Goal: Task Accomplishment & Management: Manage account settings

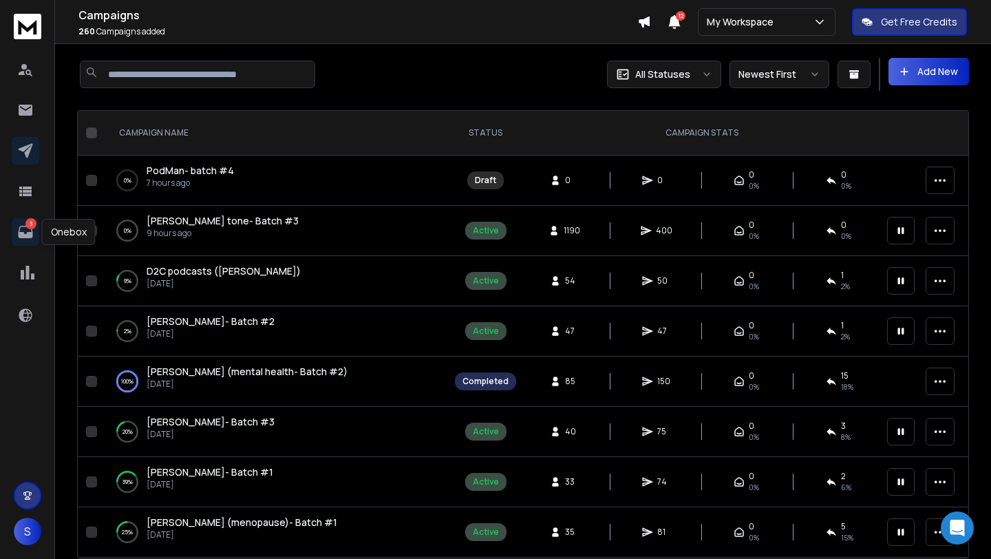
click at [32, 240] on link "3" at bounding box center [26, 232] width 28 height 28
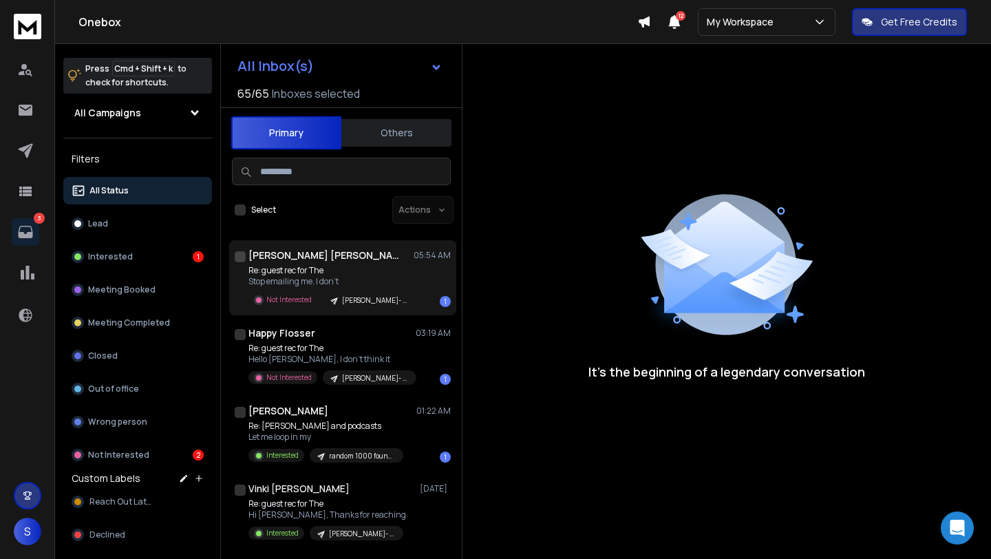
click at [426, 224] on div "Actions" at bounding box center [422, 210] width 61 height 28
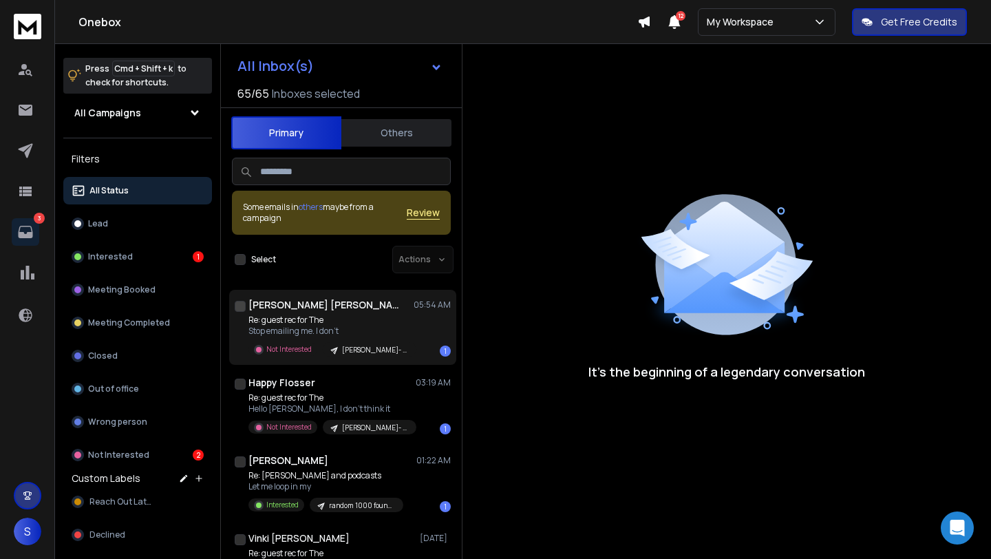
click at [400, 310] on div "Dina Lynch Eisenberg 05:54 AM" at bounding box center [349, 305] width 202 height 14
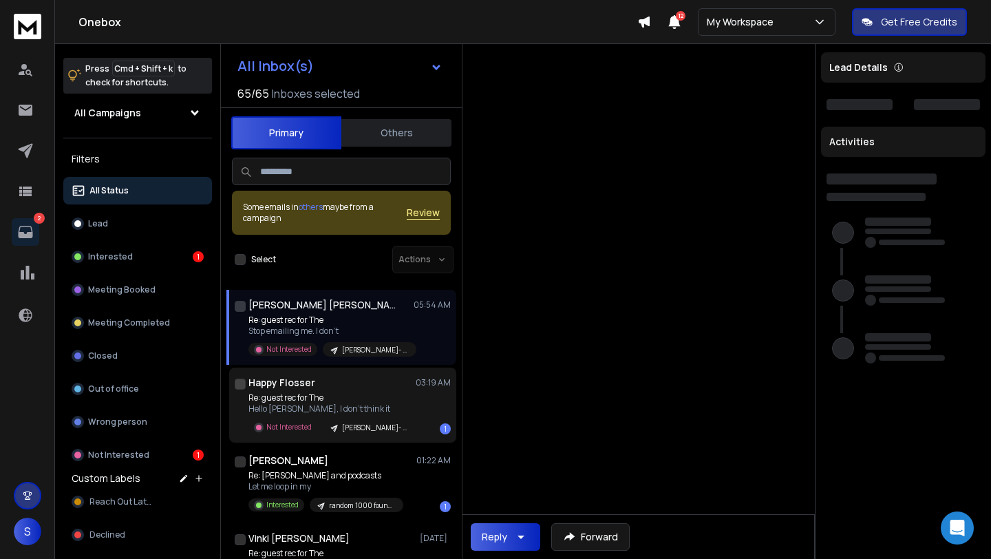
click at [398, 388] on div "Happy Flosser 03:19 AM" at bounding box center [349, 383] width 202 height 14
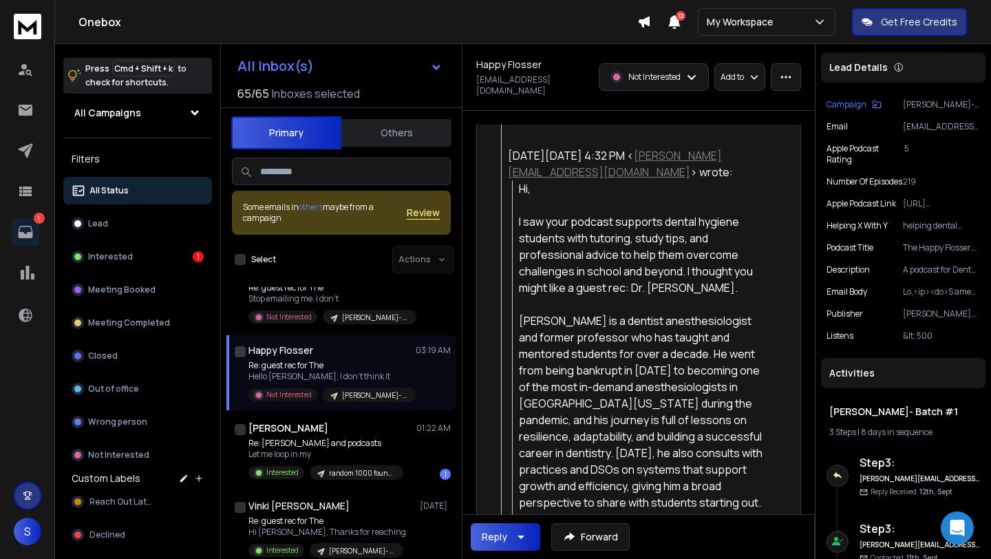
scroll to position [1399, 0]
click at [413, 407] on div "Happy Flosser 03:19 AM Re: guest rec for The Hello Elena, I don’t think it Not …" at bounding box center [342, 372] width 227 height 75
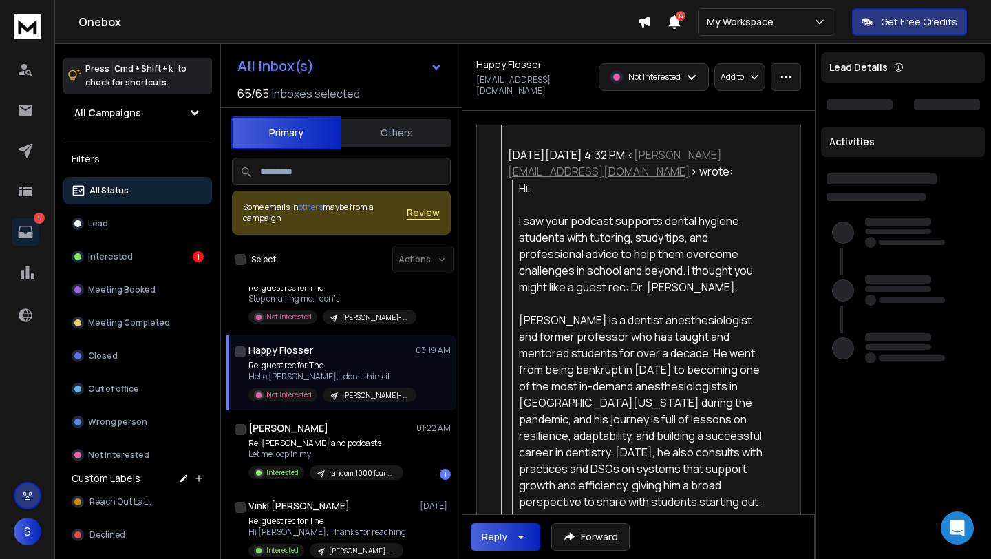
scroll to position [1418, 0]
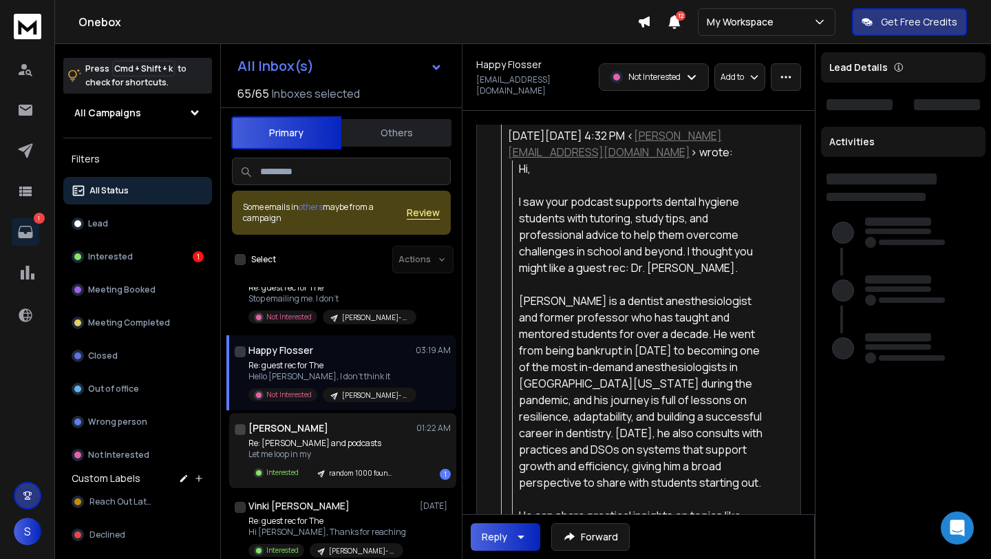
click at [404, 419] on div "Christion Sadler 01:22 AM Re: Christion and podcasts Let me loop in my Interest…" at bounding box center [342, 450] width 227 height 75
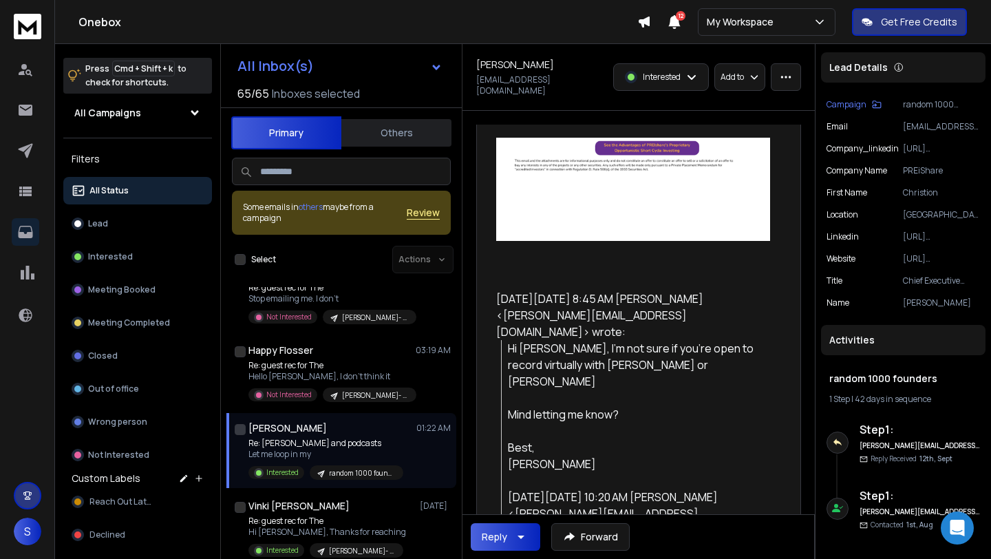
scroll to position [294, 0]
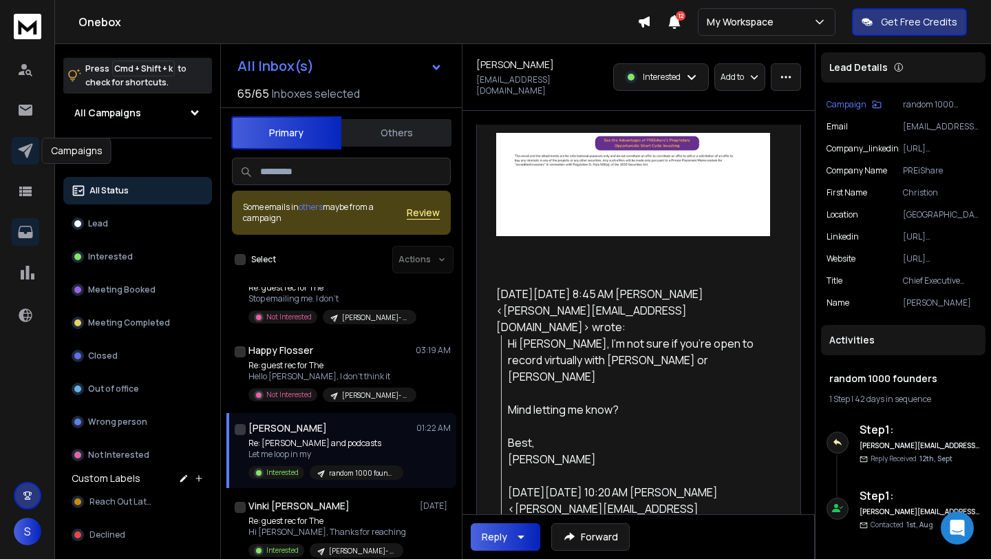
click at [34, 158] on link at bounding box center [26, 151] width 28 height 28
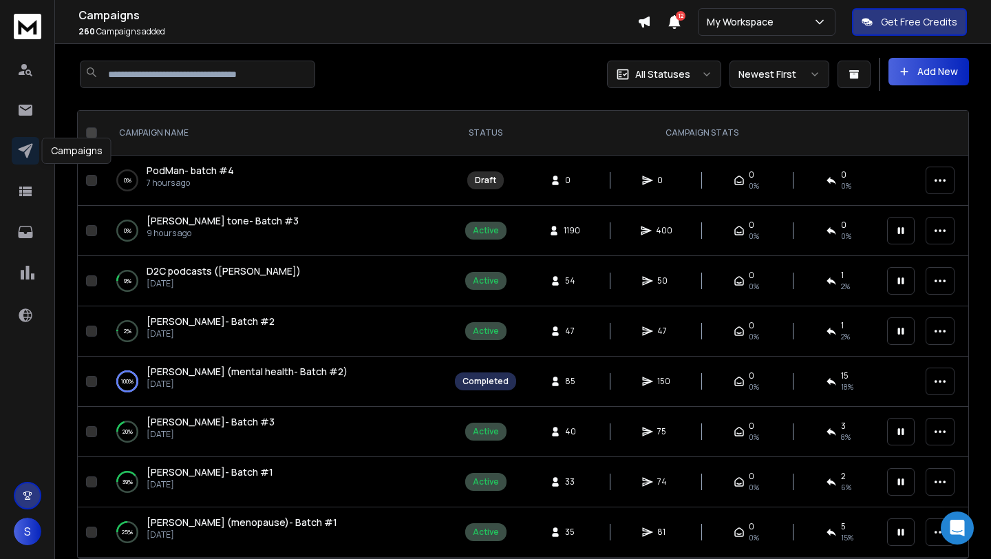
click at [396, 9] on h1 "Campaigns" at bounding box center [357, 15] width 559 height 17
